Goal: Task Accomplishment & Management: Manage account settings

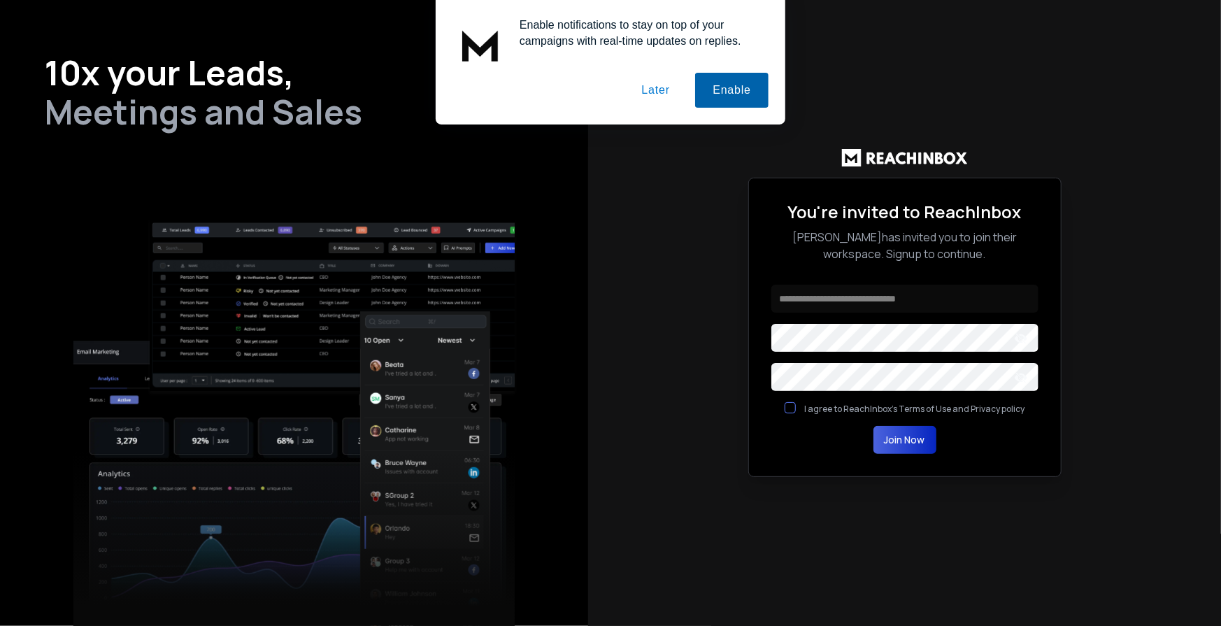
click at [732, 87] on button "Enable" at bounding box center [731, 90] width 73 height 35
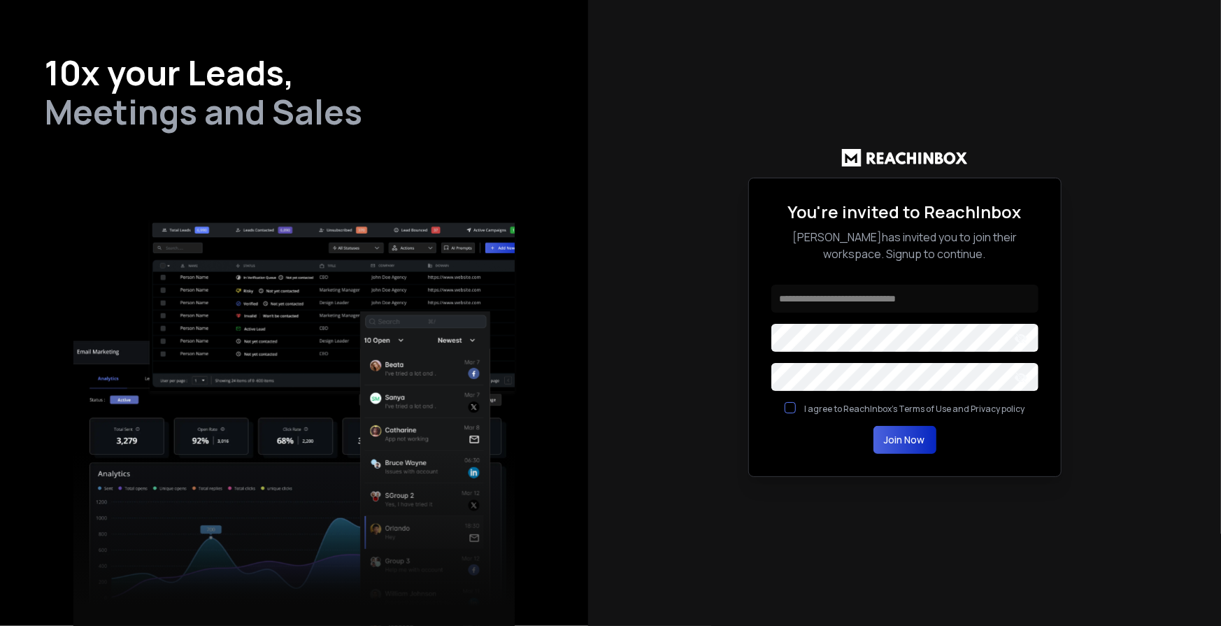
click at [827, 317] on form "**********" at bounding box center [904, 369] width 267 height 169
click at [1016, 332] on icon at bounding box center [1021, 338] width 13 height 13
click at [760, 347] on div "**********" at bounding box center [904, 327] width 313 height 299
click at [1020, 379] on icon at bounding box center [1021, 378] width 10 height 10
click at [802, 412] on div "I agree to ReachInbox's Terms of Use and Privacy policy" at bounding box center [905, 408] width 240 height 13
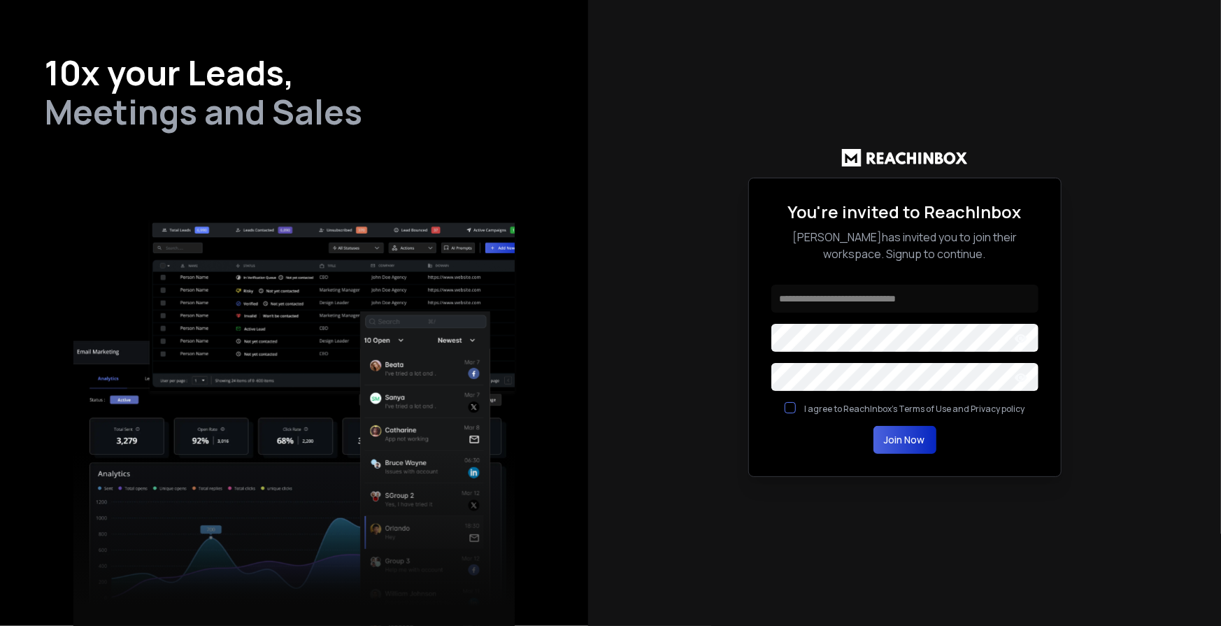
click at [793, 408] on button "I agree to ReachInbox's Terms of Use and Privacy policy" at bounding box center [790, 407] width 11 height 11
click at [908, 436] on button "Join Now" at bounding box center [905, 440] width 63 height 28
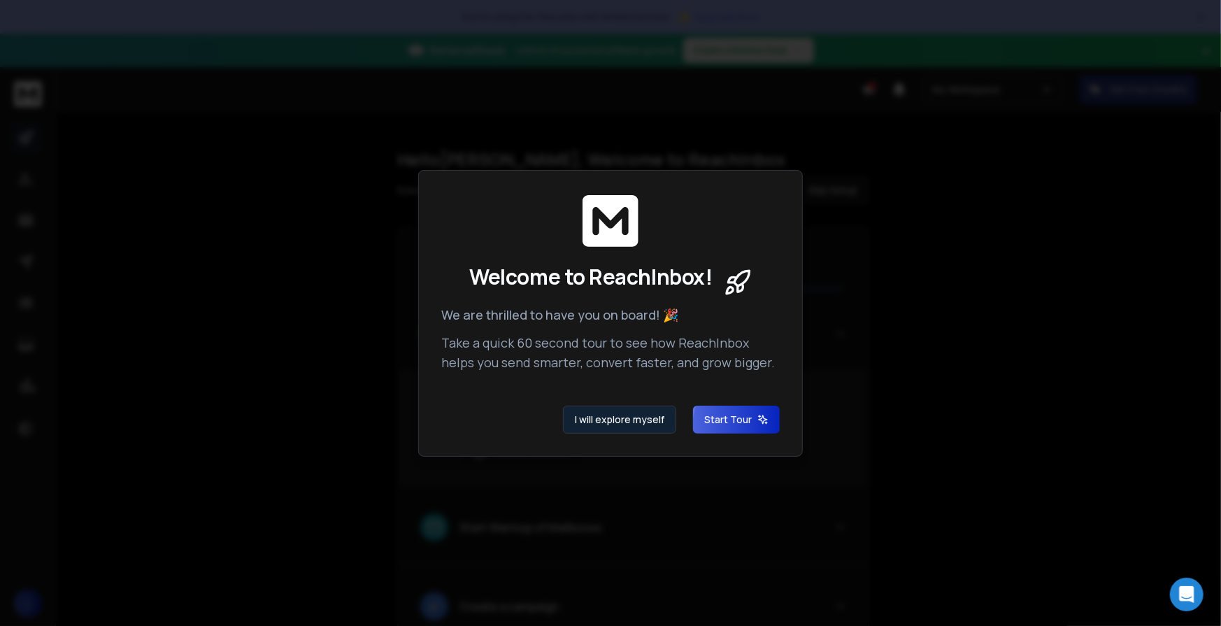
click at [639, 426] on button "I will explore myself" at bounding box center [619, 420] width 113 height 28
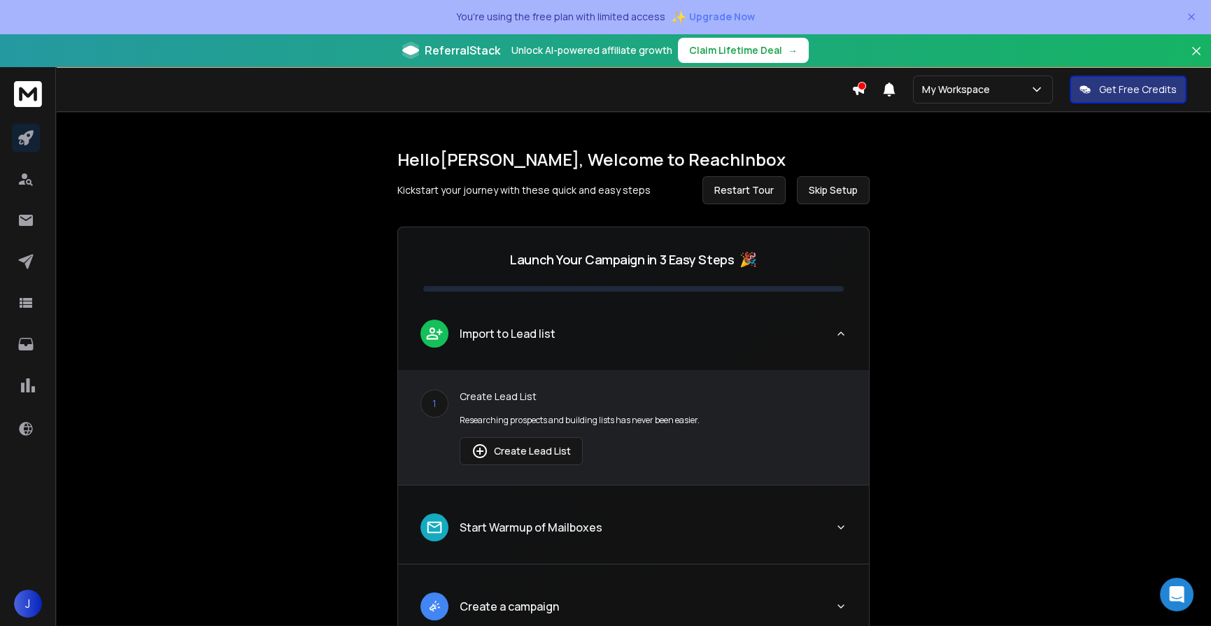
click at [1202, 49] on button "Close banner" at bounding box center [1196, 59] width 18 height 34
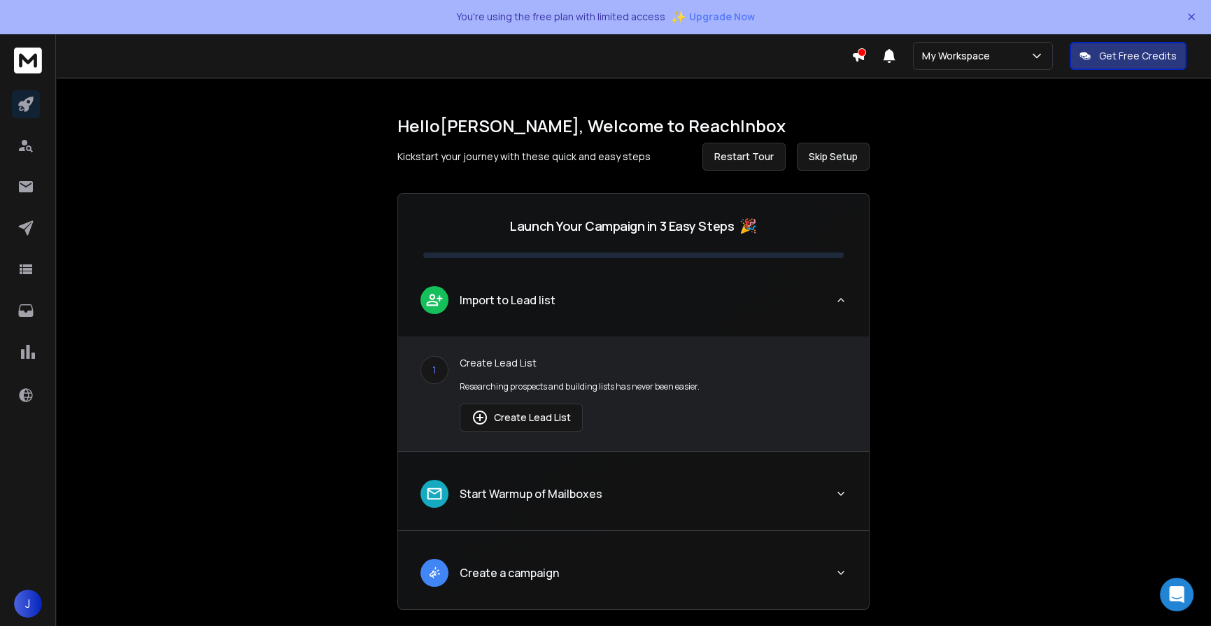
click at [1192, 17] on icon "Close notification" at bounding box center [1191, 17] width 6 height 6
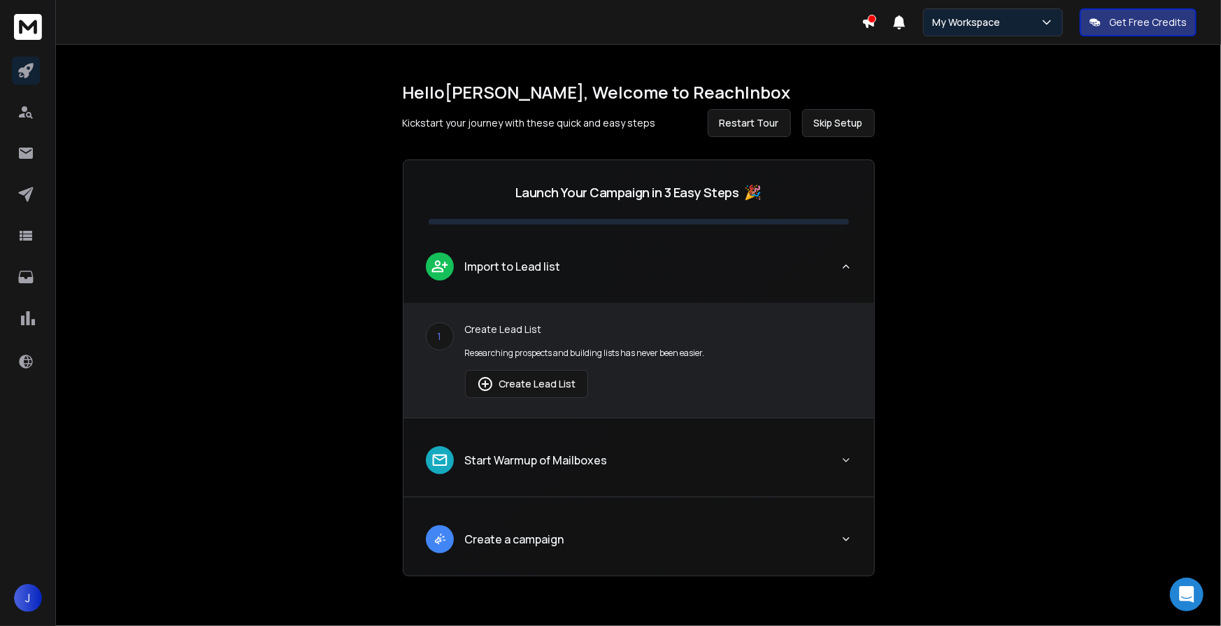
click at [1017, 20] on div "My Workspace" at bounding box center [993, 22] width 122 height 14
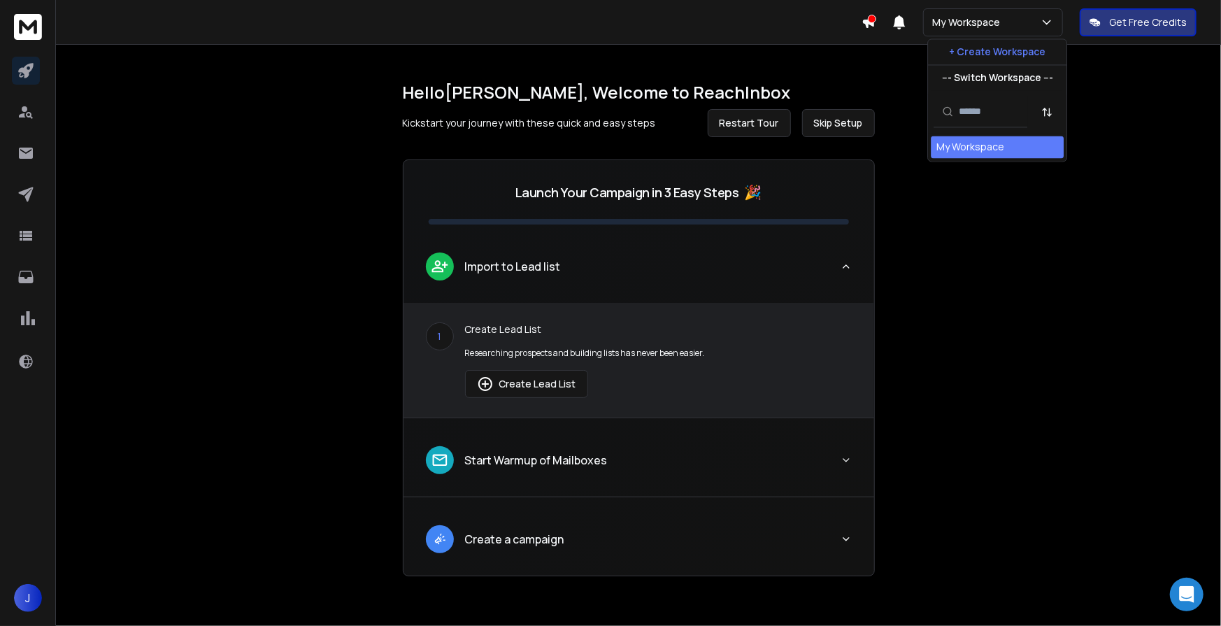
click at [1131, 72] on div "Hello Jen , Welcome to ReachInbox Kickstart your journey with these quick and e…" at bounding box center [638, 329] width 1120 height 540
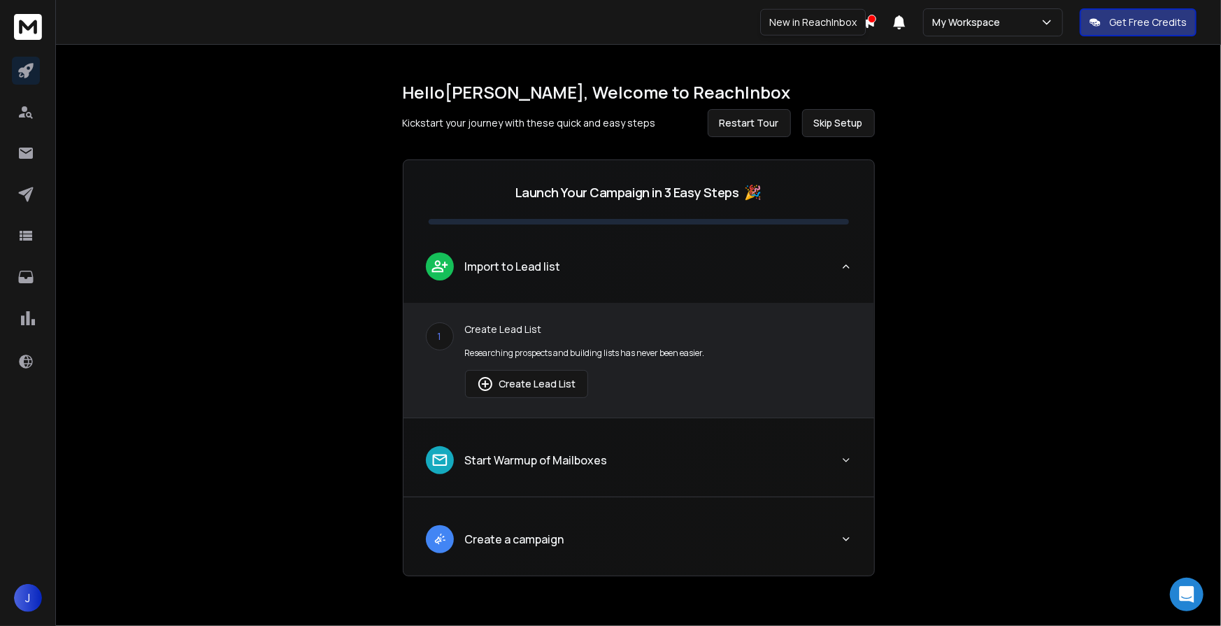
click at [874, 24] on icon at bounding box center [868, 22] width 11 height 11
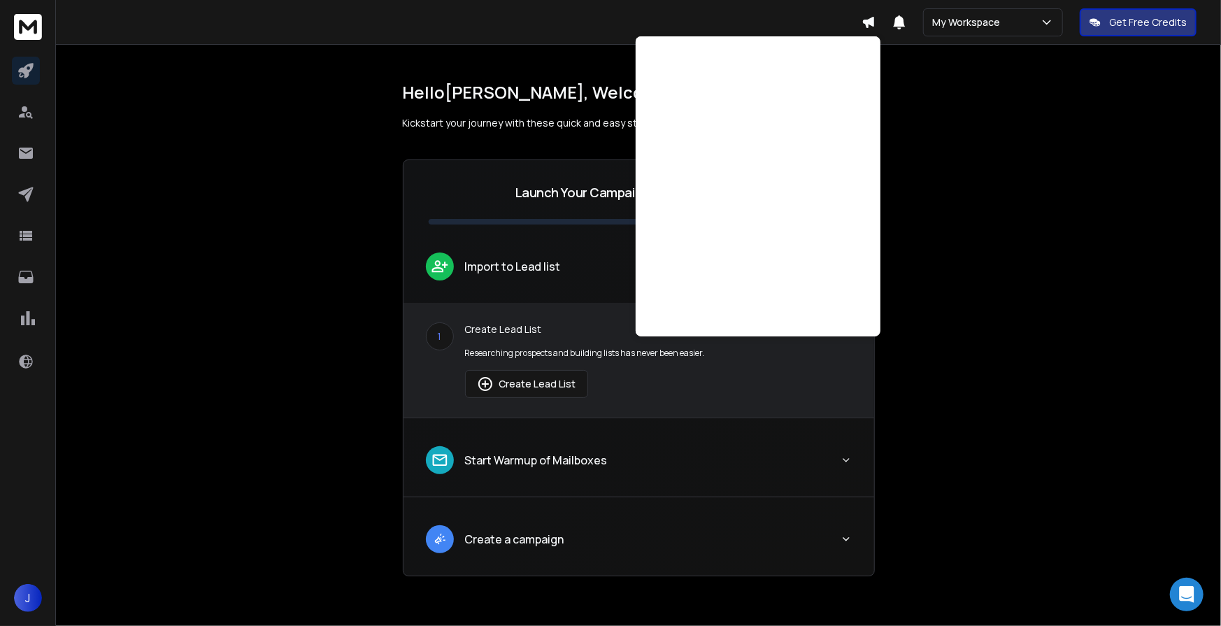
click at [947, 61] on div "Hello Jen , Welcome to ReachInbox Kickstart your journey with these quick and e…" at bounding box center [638, 329] width 1120 height 540
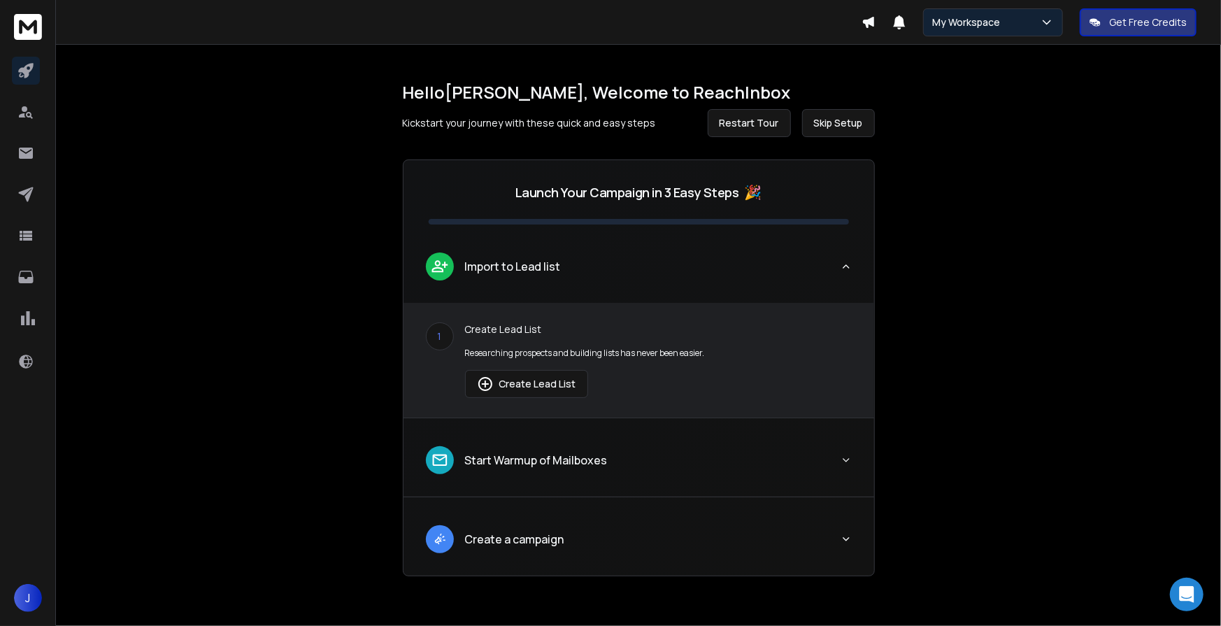
click at [978, 18] on p "My Workspace" at bounding box center [968, 22] width 73 height 14
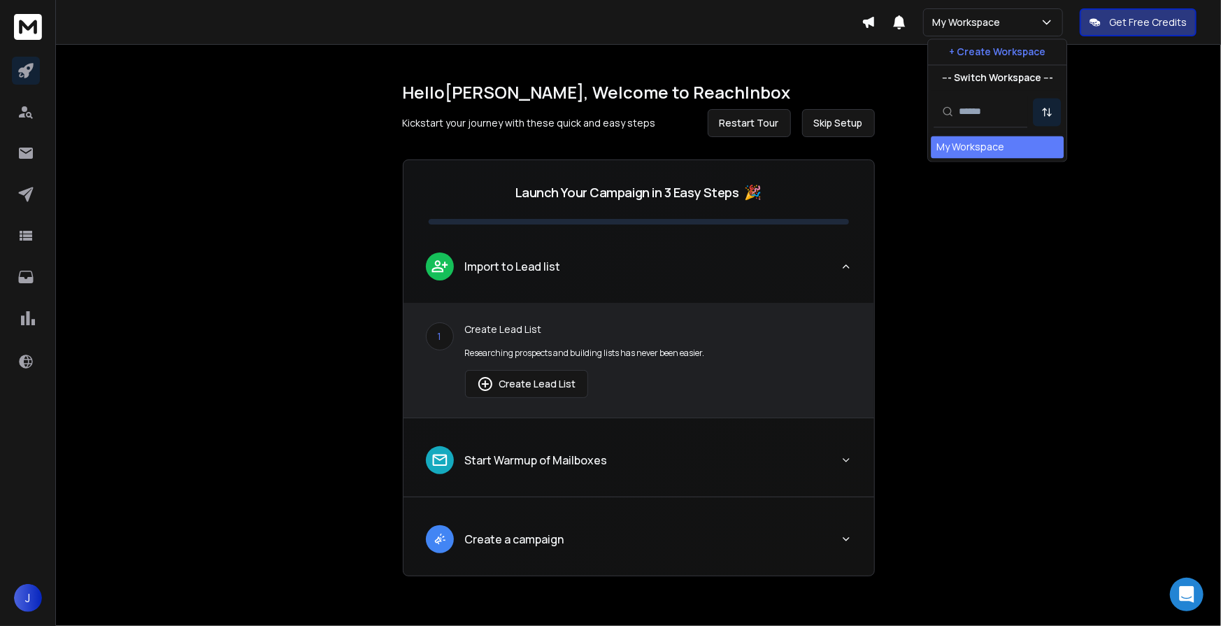
click at [1054, 109] on div "+ Create Workspace --- Switch Workspace --- My Workspace" at bounding box center [997, 99] width 140 height 123
click at [1127, 87] on div "Hello Jen , Welcome to ReachInbox Kickstart your journey with these quick and e…" at bounding box center [638, 329] width 1120 height 540
drag, startPoint x: 996, startPoint y: 536, endPoint x: 990, endPoint y: 525, distance: 12.5
click at [996, 534] on div "Hello Jen , Welcome to ReachInbox Kickstart your journey with these quick and e…" at bounding box center [638, 329] width 1120 height 540
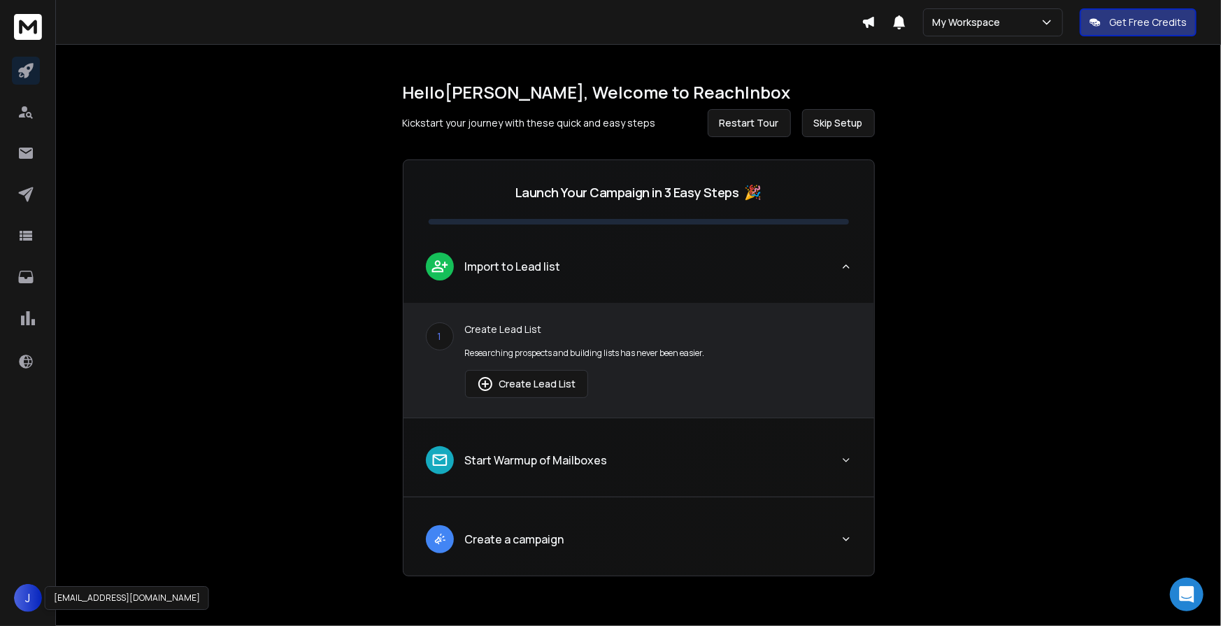
click at [20, 604] on span "J" at bounding box center [28, 598] width 28 height 28
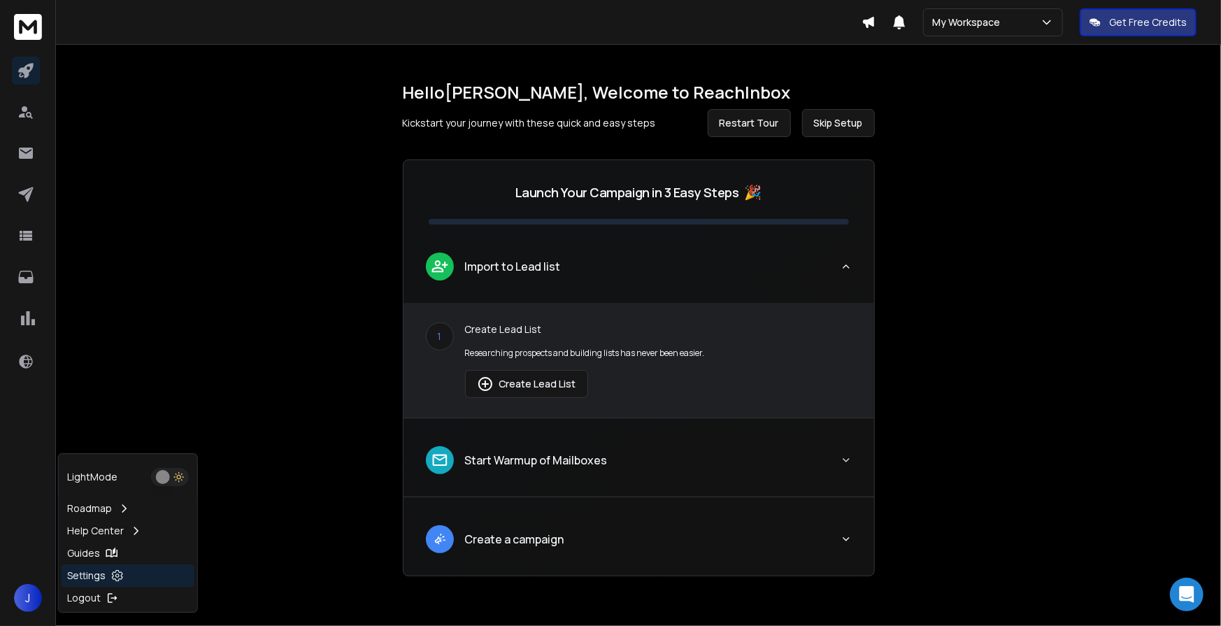
click at [85, 575] on p "Settings" at bounding box center [86, 576] width 38 height 14
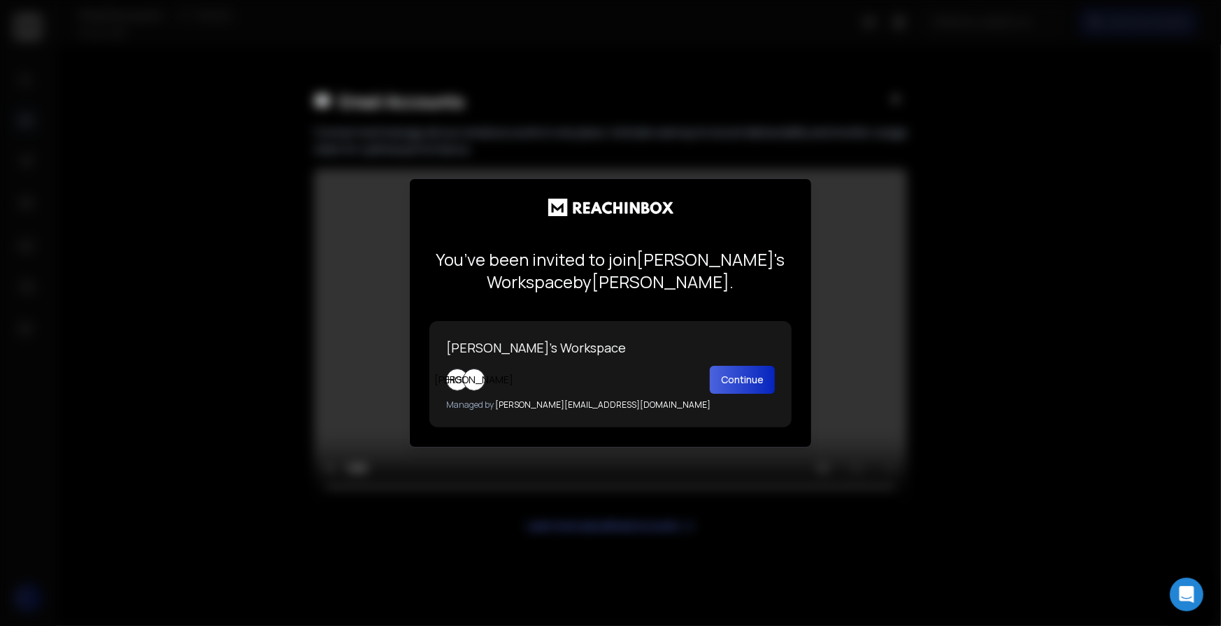
click at [745, 377] on button "Continue" at bounding box center [742, 380] width 65 height 28
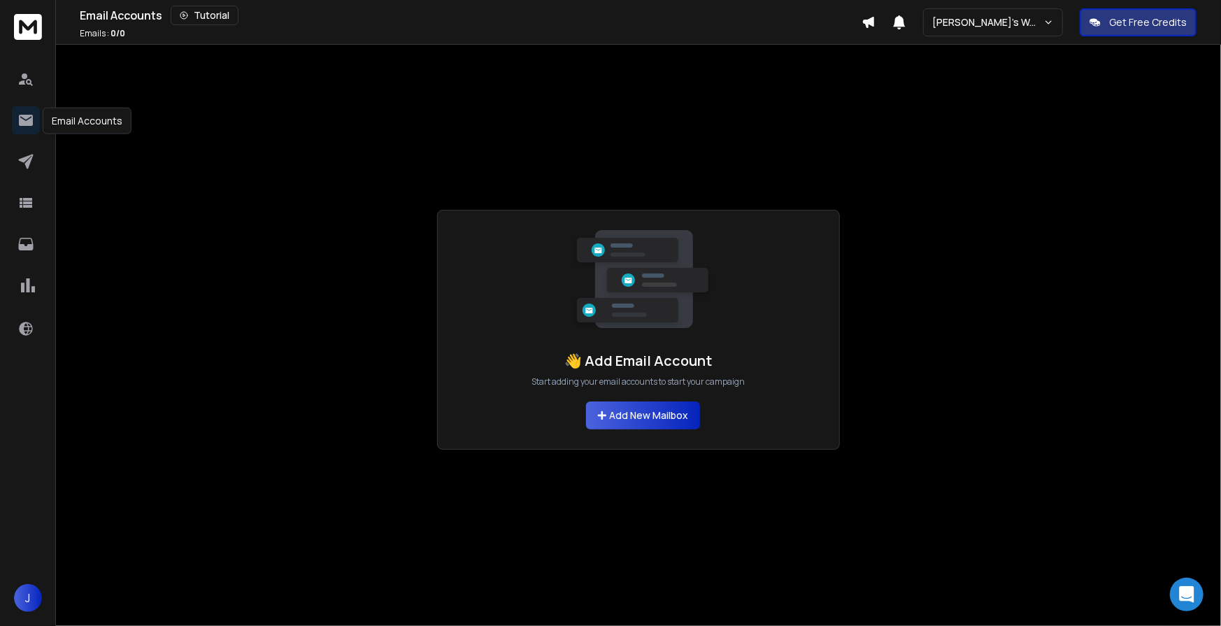
click at [24, 128] on icon at bounding box center [25, 120] width 17 height 17
click at [1046, 24] on icon "button" at bounding box center [1049, 22] width 10 height 14
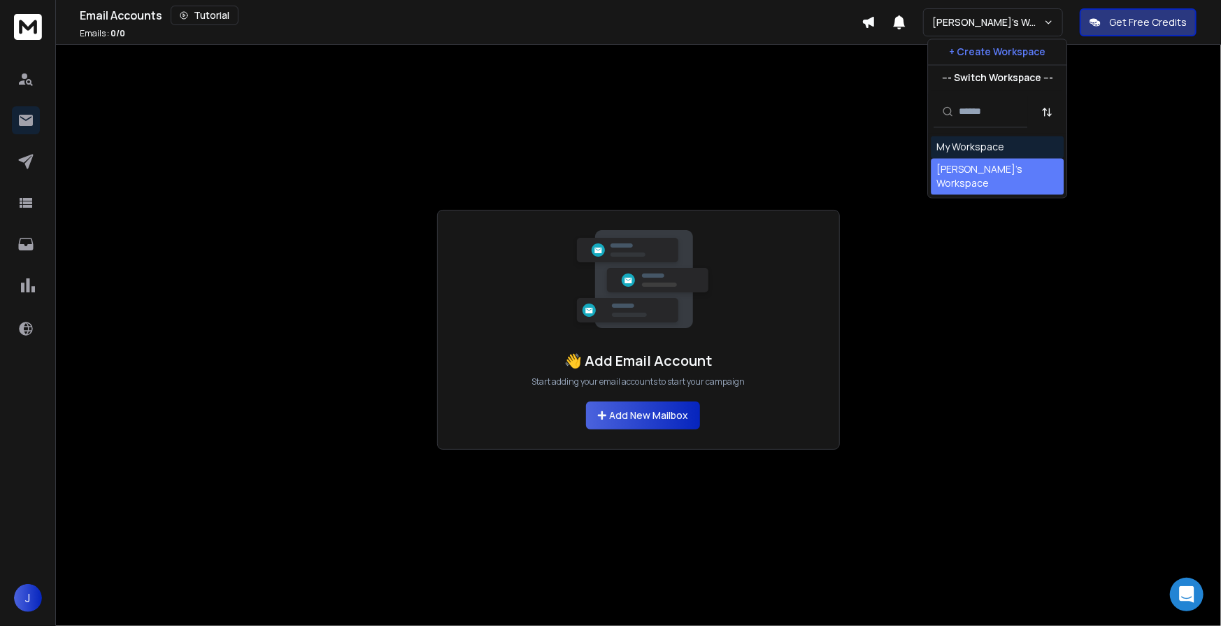
click at [791, 141] on div "👋 Add Email Account Start adding your email accounts to start your campaign Add…" at bounding box center [638, 330] width 1120 height 542
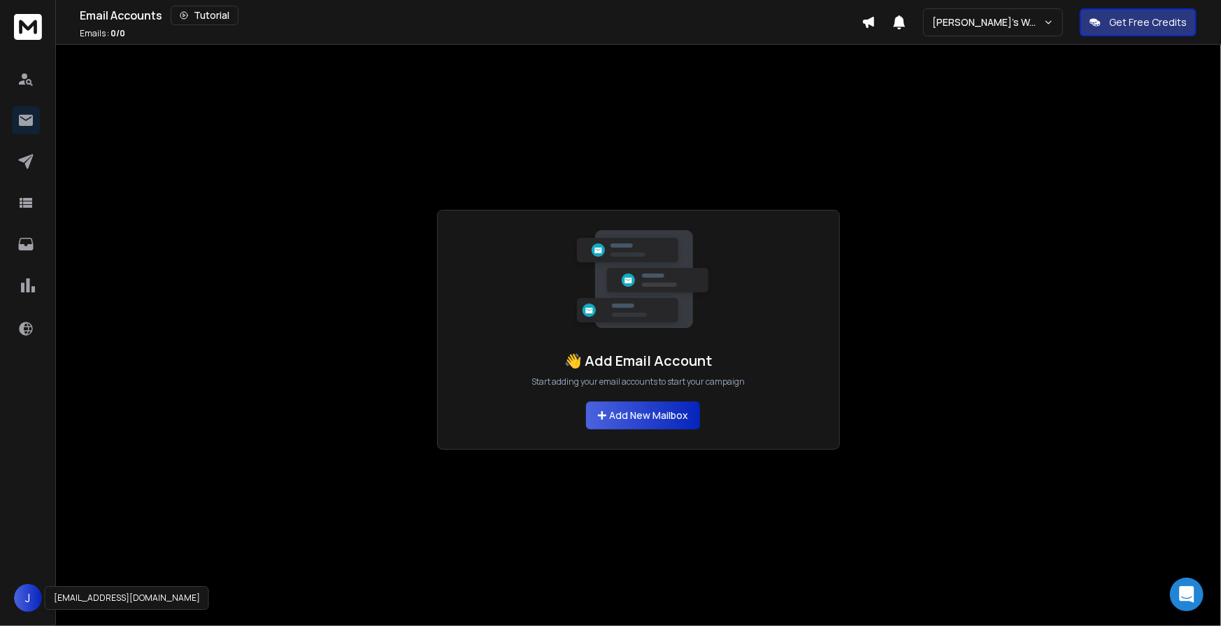
click at [28, 590] on span "J" at bounding box center [28, 598] width 28 height 28
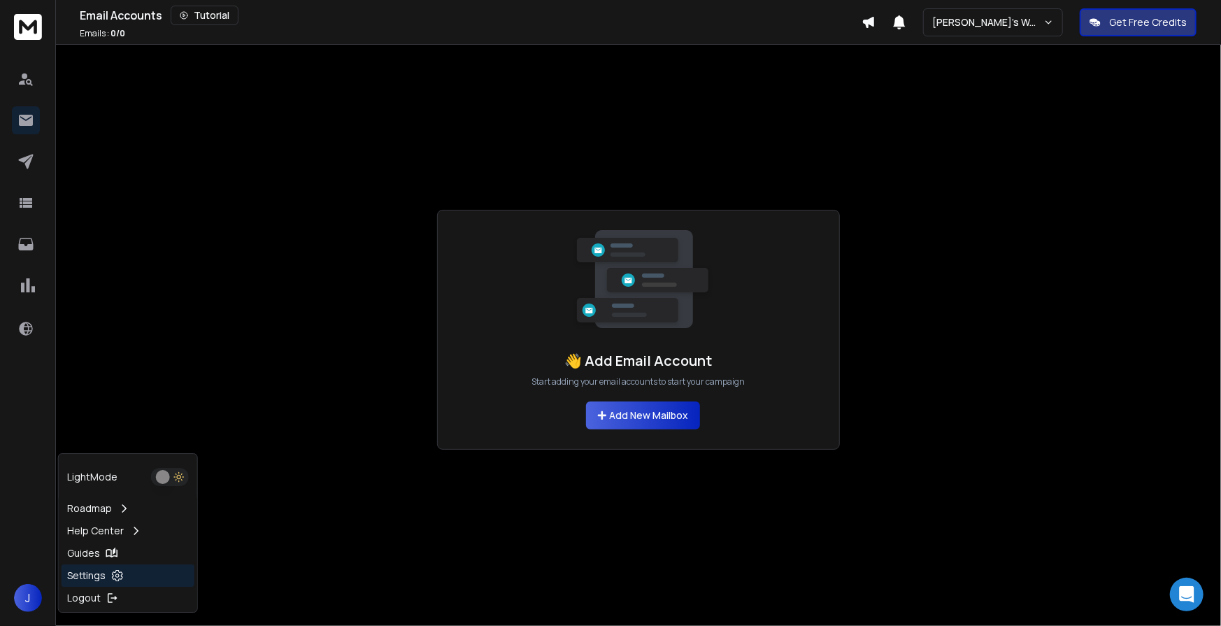
click at [96, 578] on p "Settings" at bounding box center [86, 576] width 38 height 14
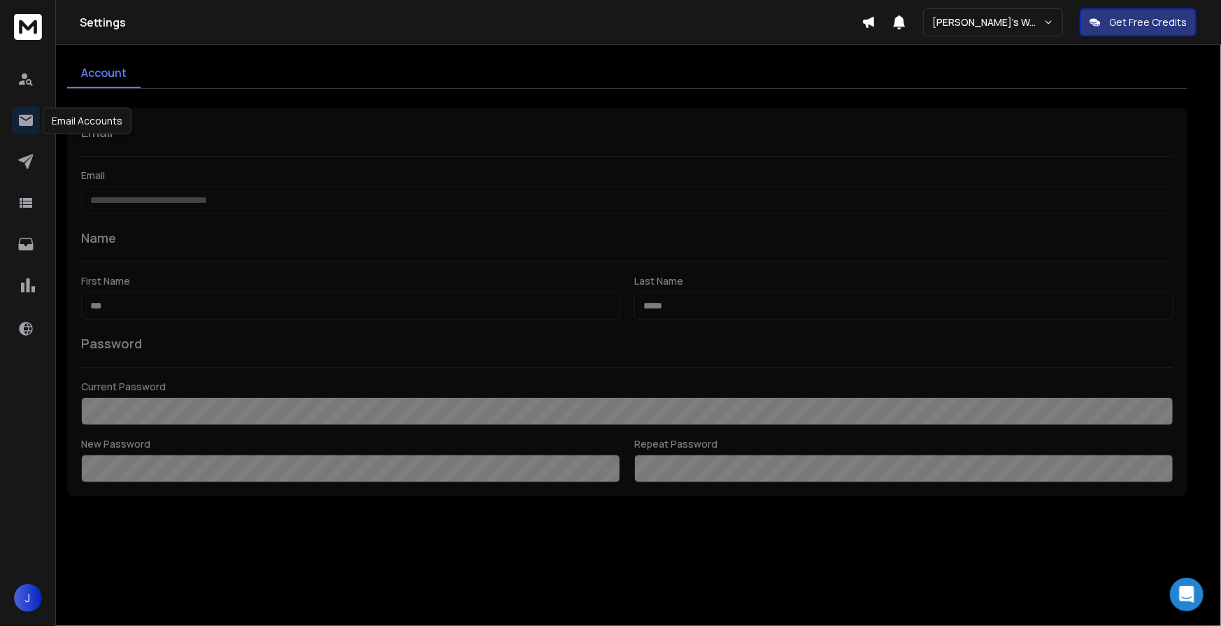
click at [32, 118] on icon at bounding box center [26, 120] width 14 height 11
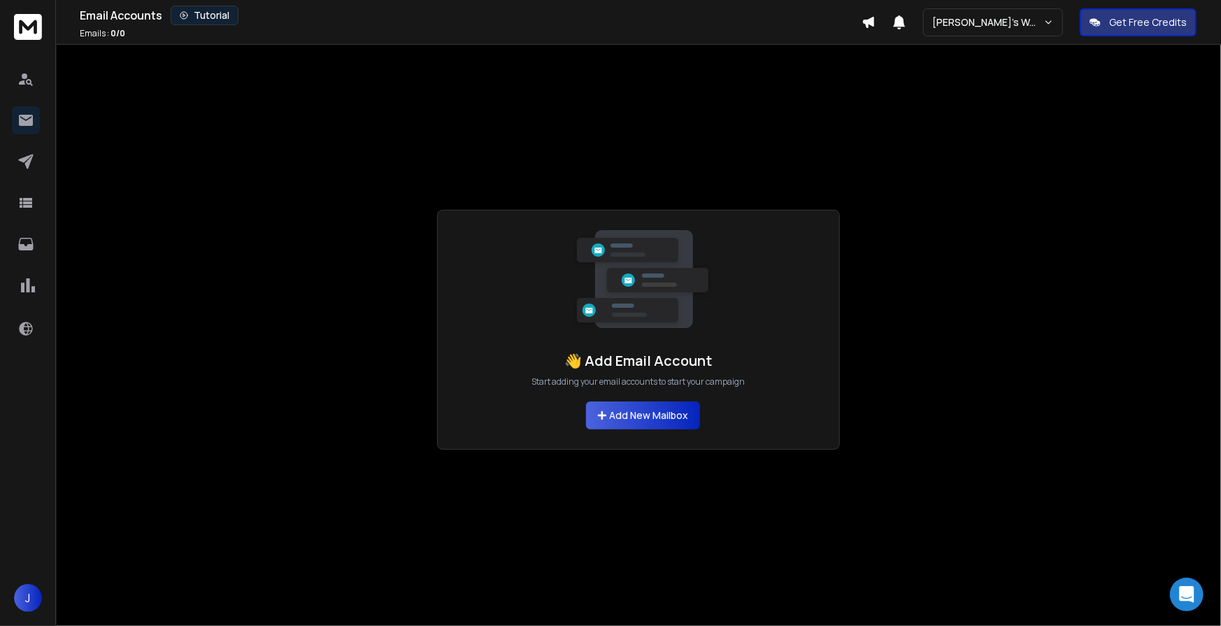
click at [191, 10] on button "Tutorial" at bounding box center [205, 16] width 68 height 20
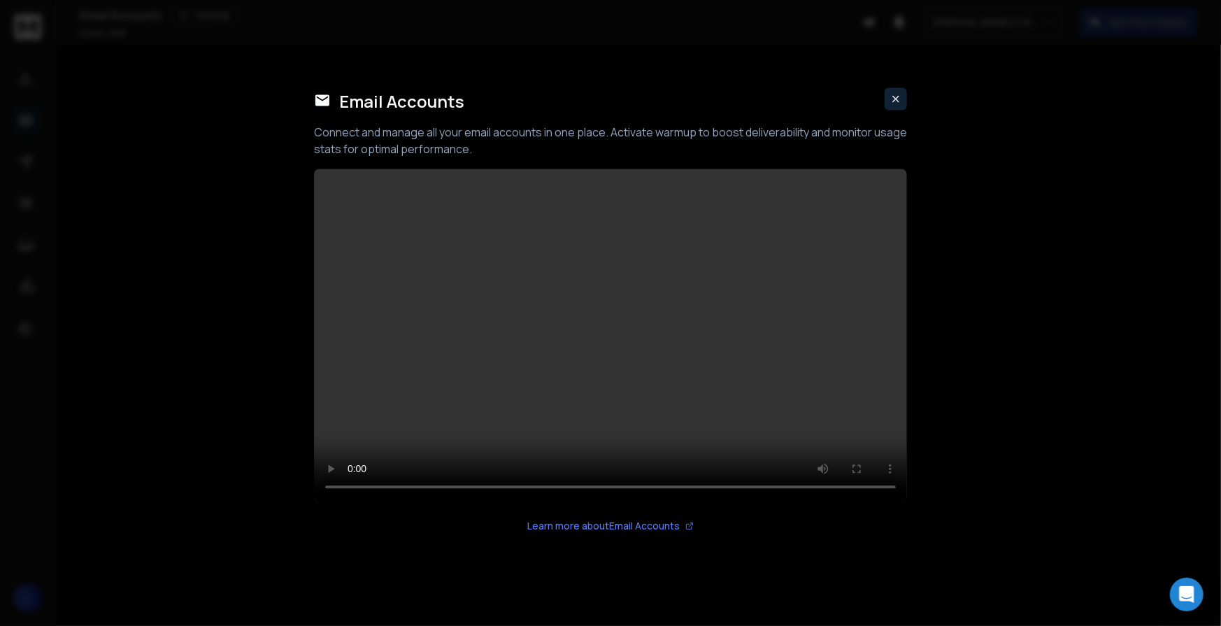
click at [899, 100] on icon at bounding box center [895, 98] width 11 height 11
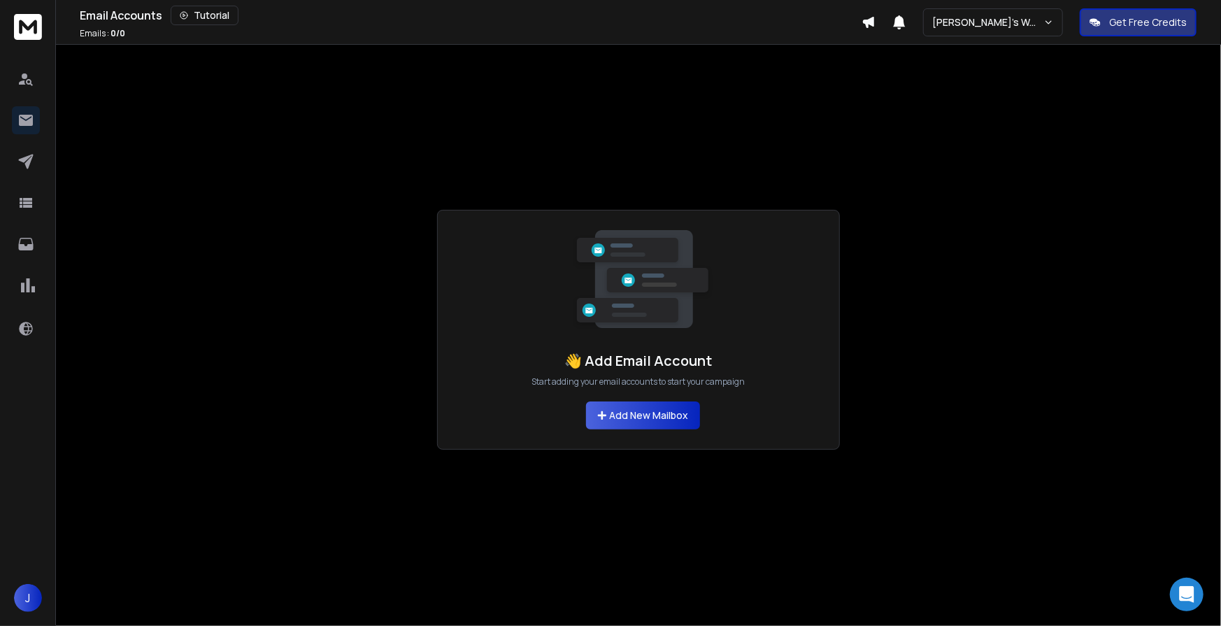
click at [646, 412] on button "Add New Mailbox" at bounding box center [643, 415] width 114 height 28
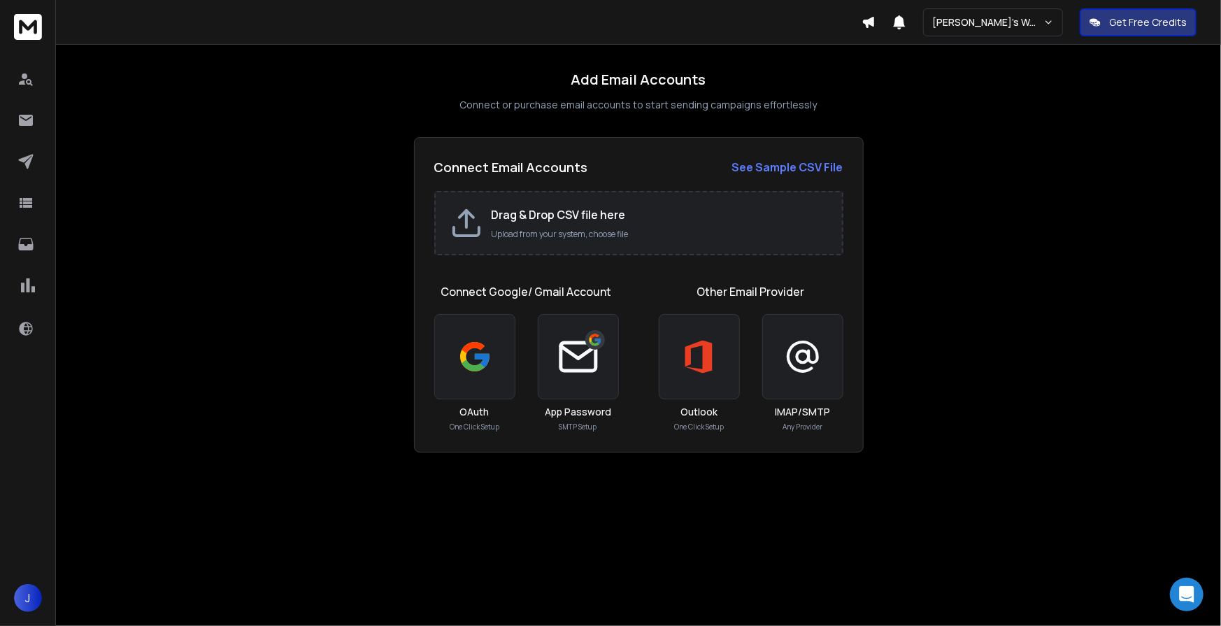
click at [243, 191] on div "Add Email Accounts Connect or purchase email accounts to start sending campaign…" at bounding box center [638, 275] width 1165 height 411
